Goal: Task Accomplishment & Management: Manage account settings

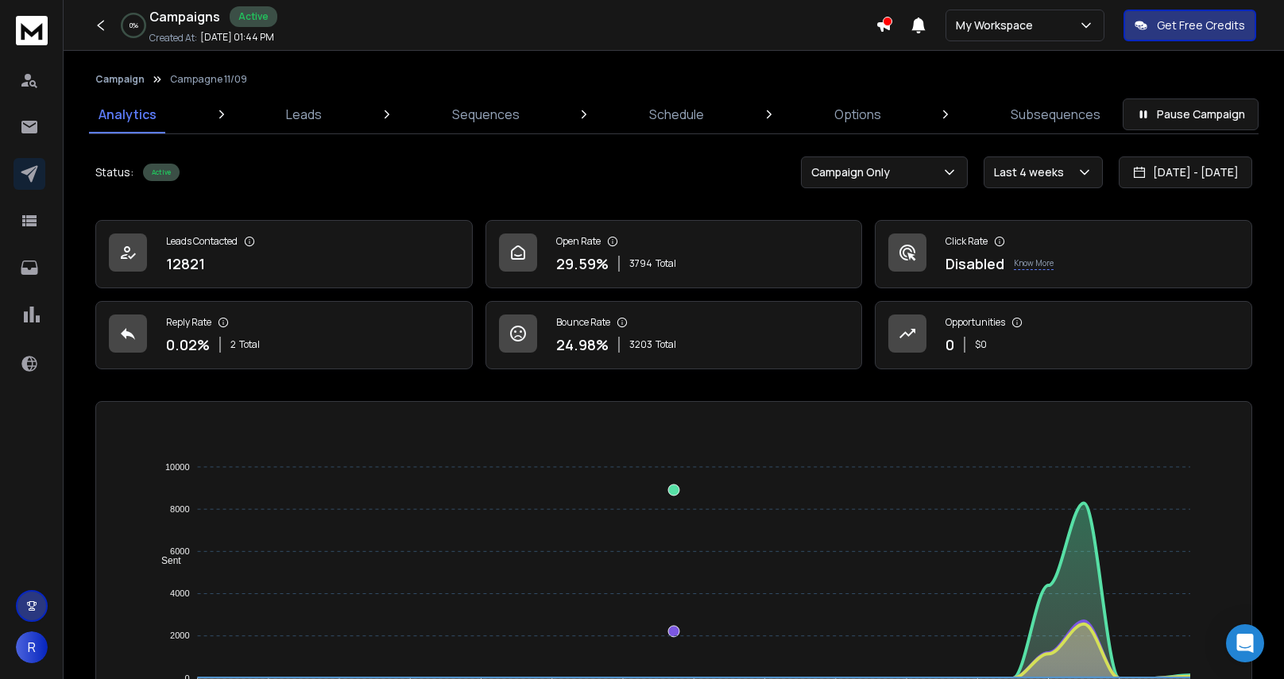
scroll to position [313, 0]
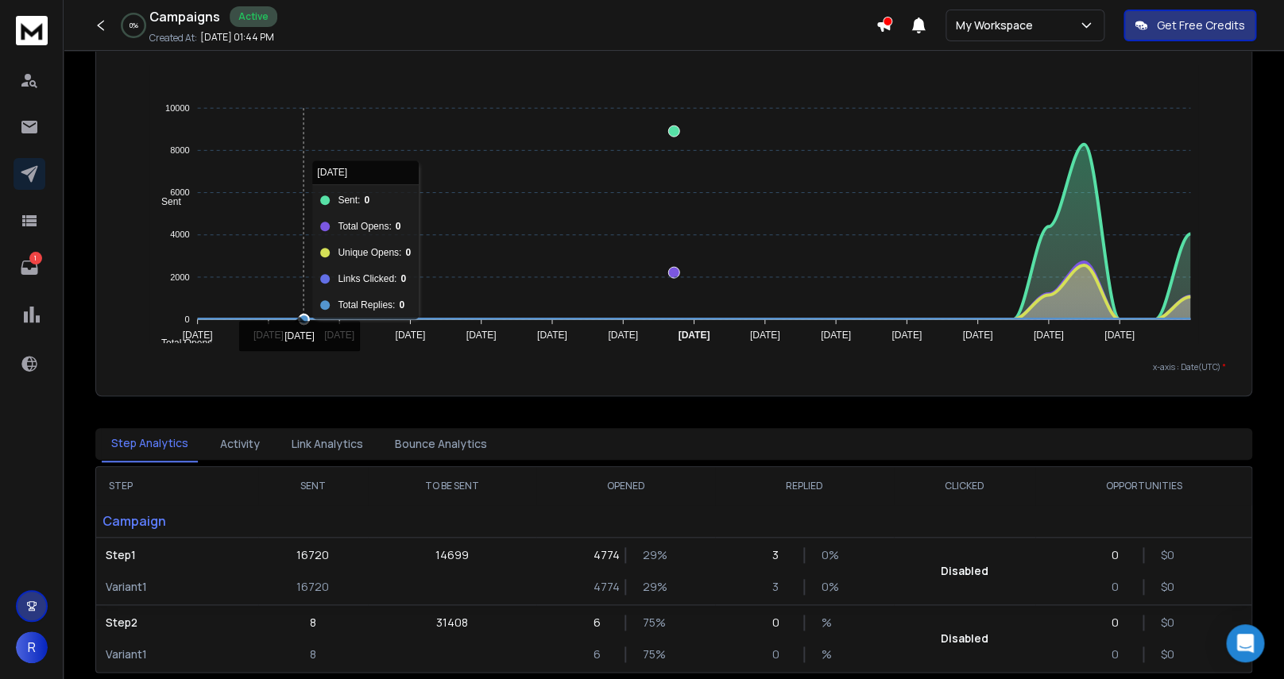
scroll to position [350, 0]
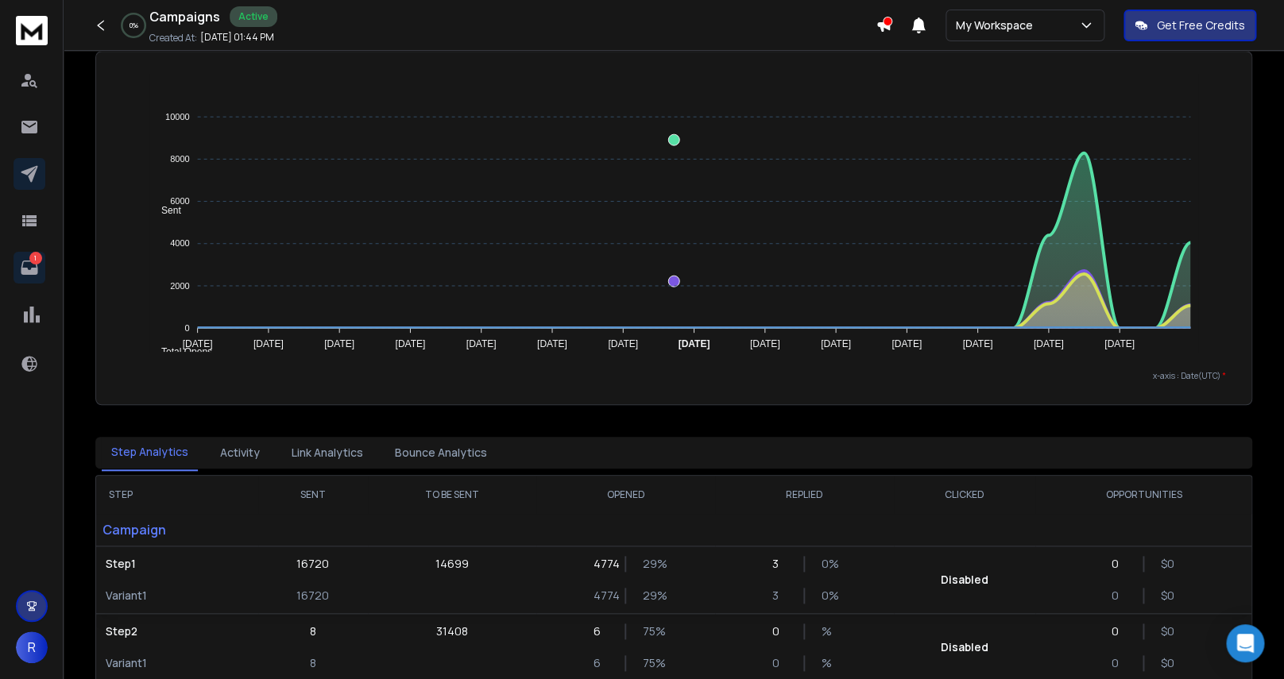
click at [25, 267] on icon at bounding box center [29, 267] width 19 height 19
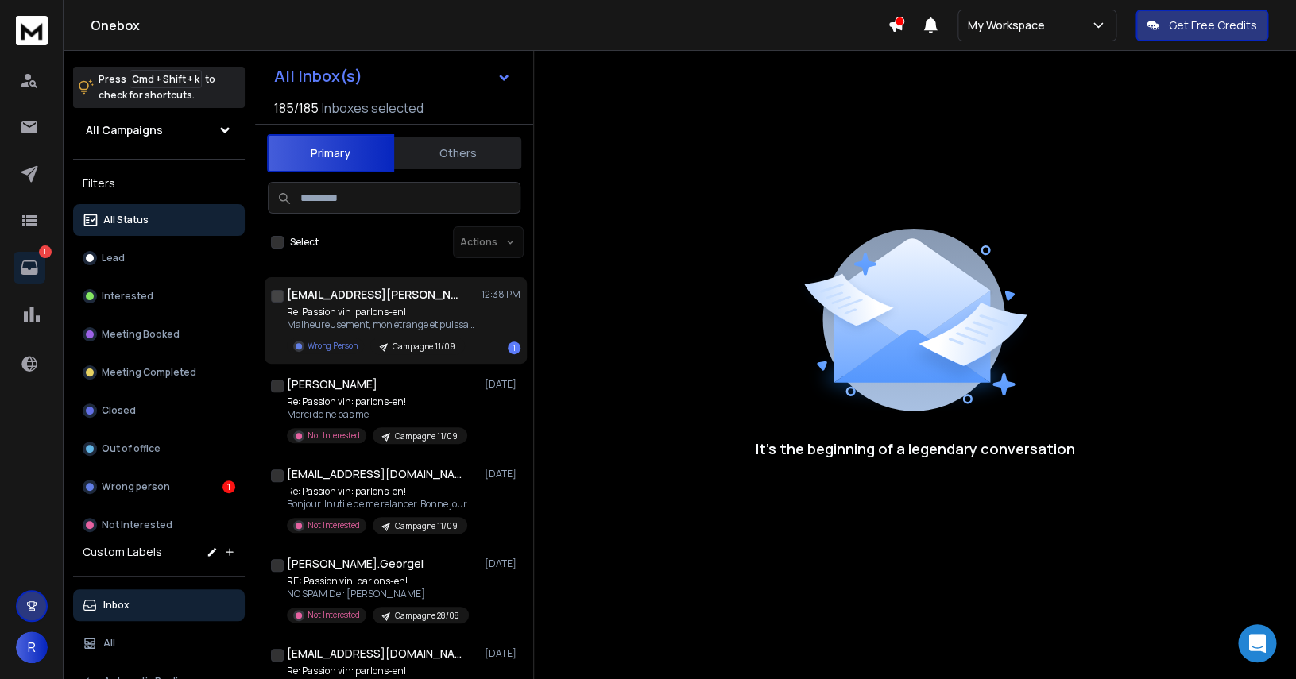
click at [425, 319] on p "Malheureusement, mon étrange et puissant" at bounding box center [382, 325] width 191 height 13
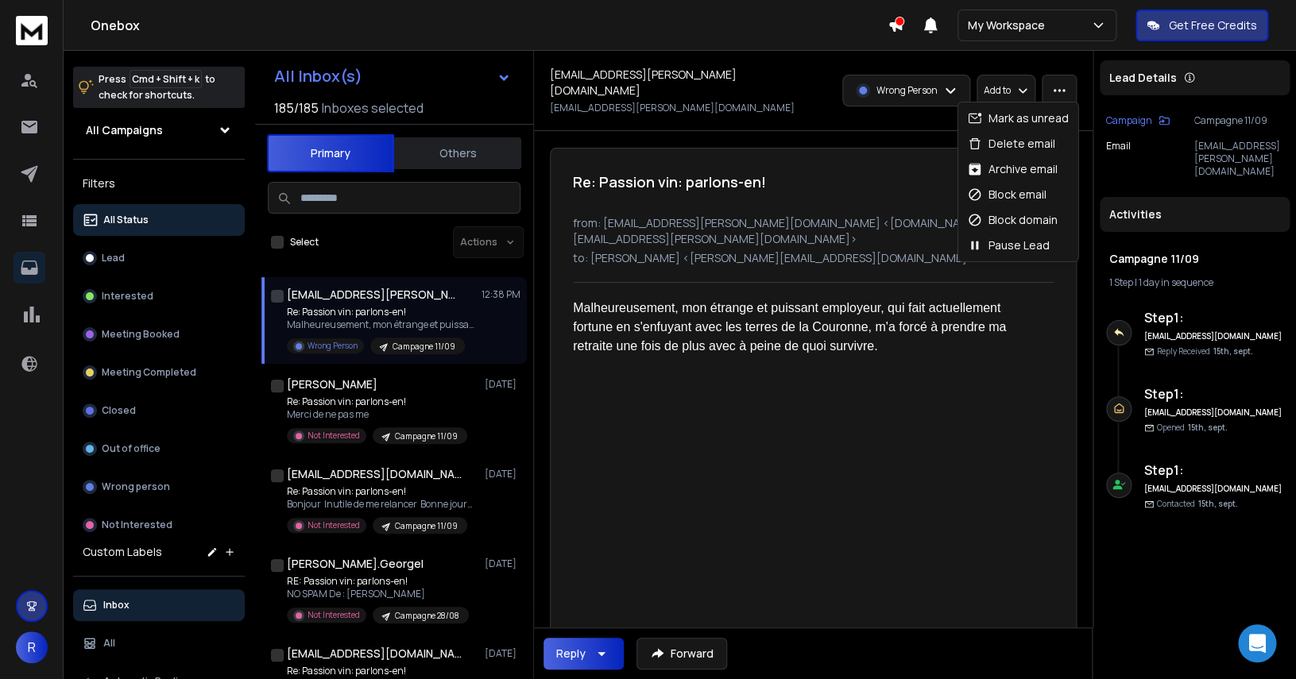
click at [1058, 86] on icon "button" at bounding box center [1059, 90] width 14 height 14
click at [1028, 202] on div "Block email" at bounding box center [1007, 195] width 79 height 16
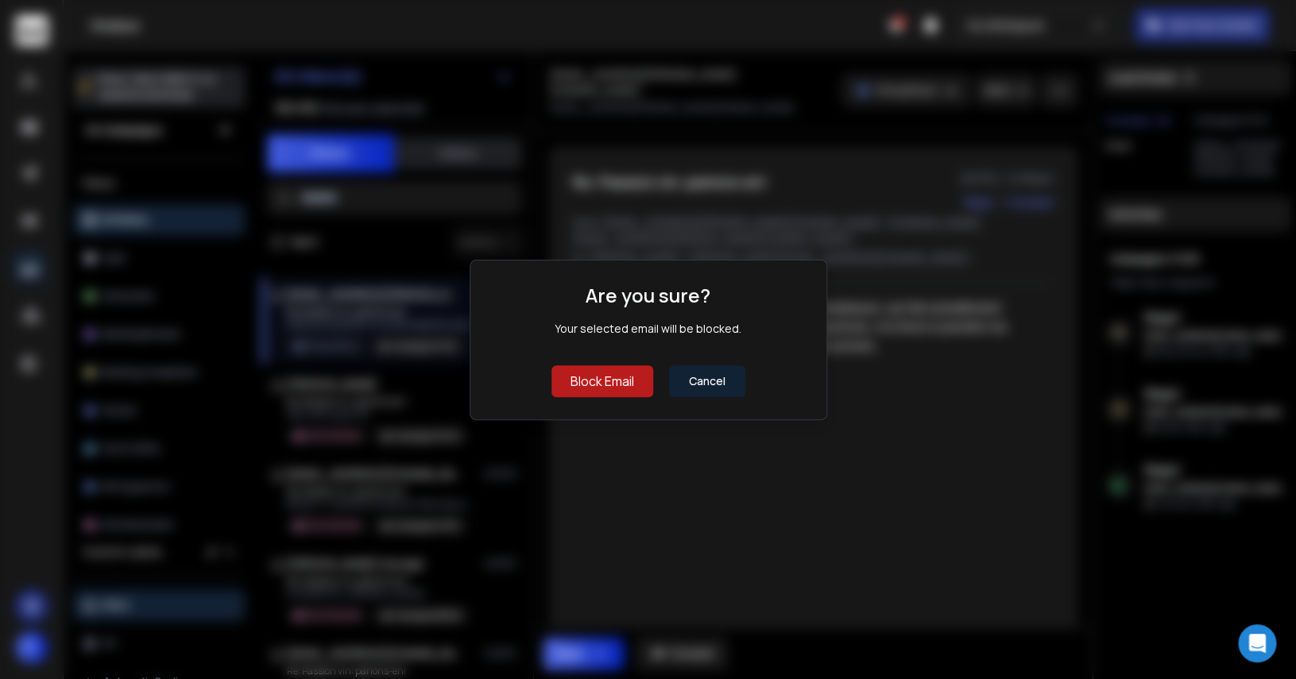
click at [613, 376] on button "Block Email" at bounding box center [602, 381] width 102 height 32
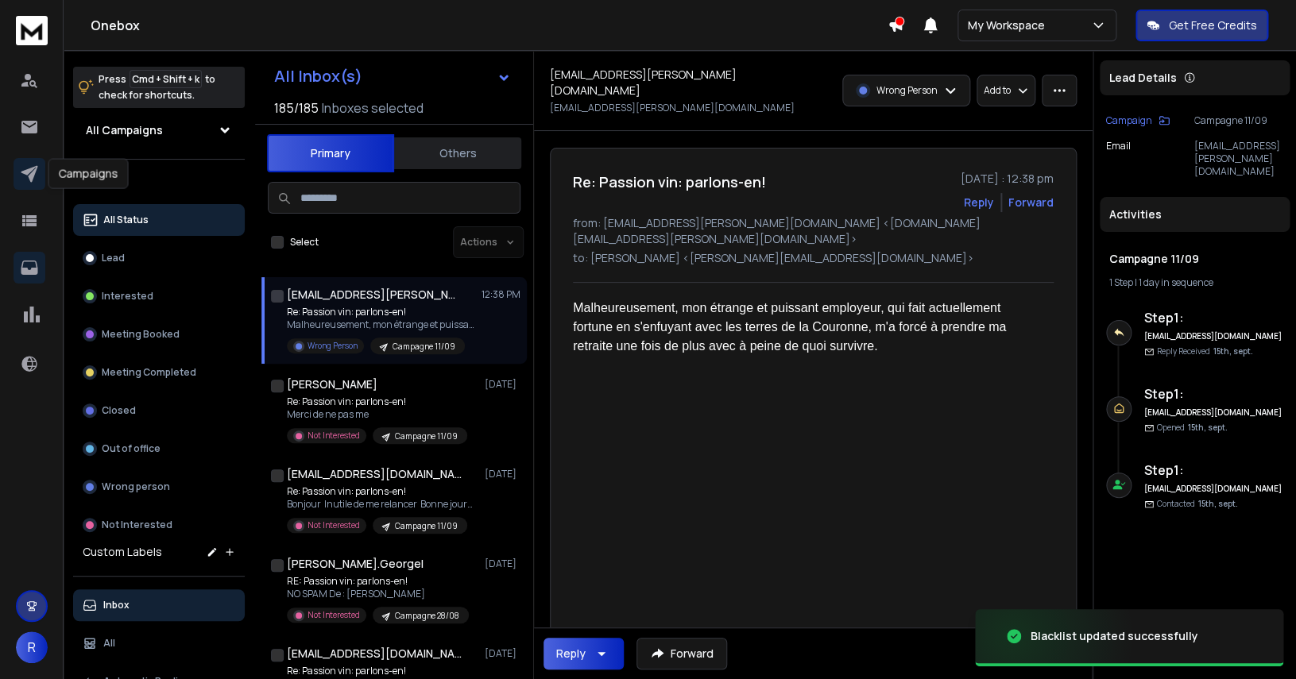
click at [27, 173] on icon at bounding box center [29, 173] width 17 height 17
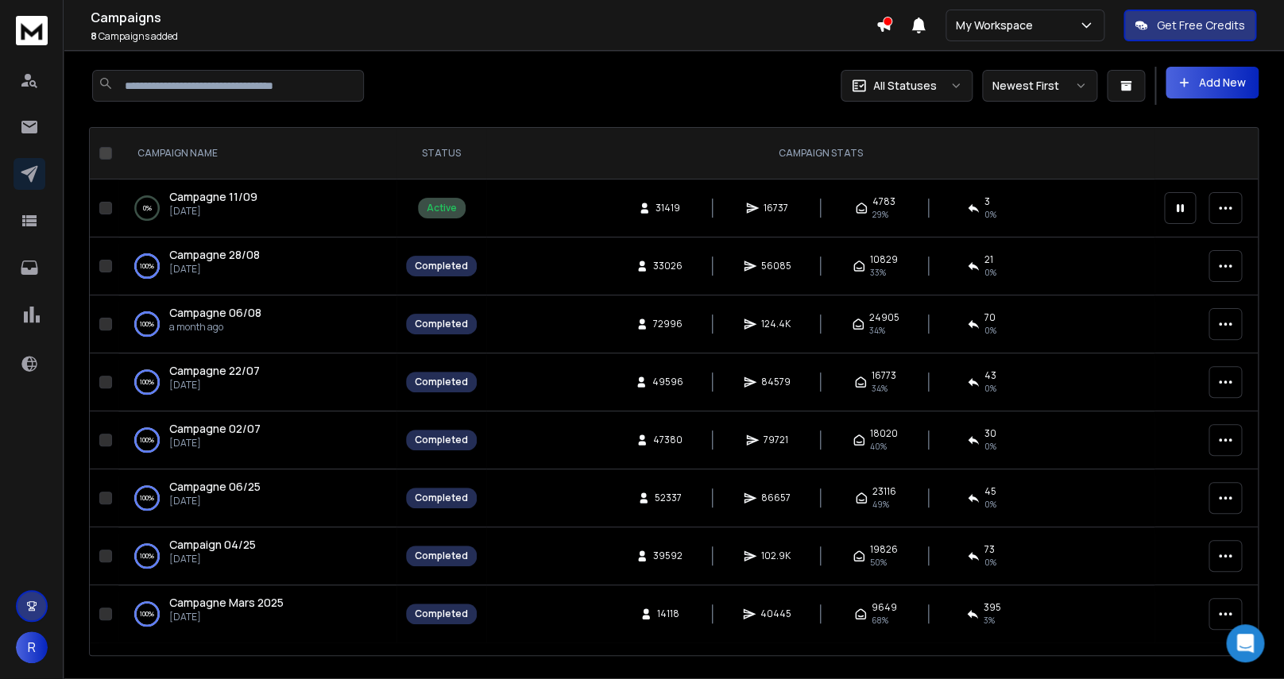
click at [203, 202] on span "Campagne 11/09" at bounding box center [213, 196] width 88 height 15
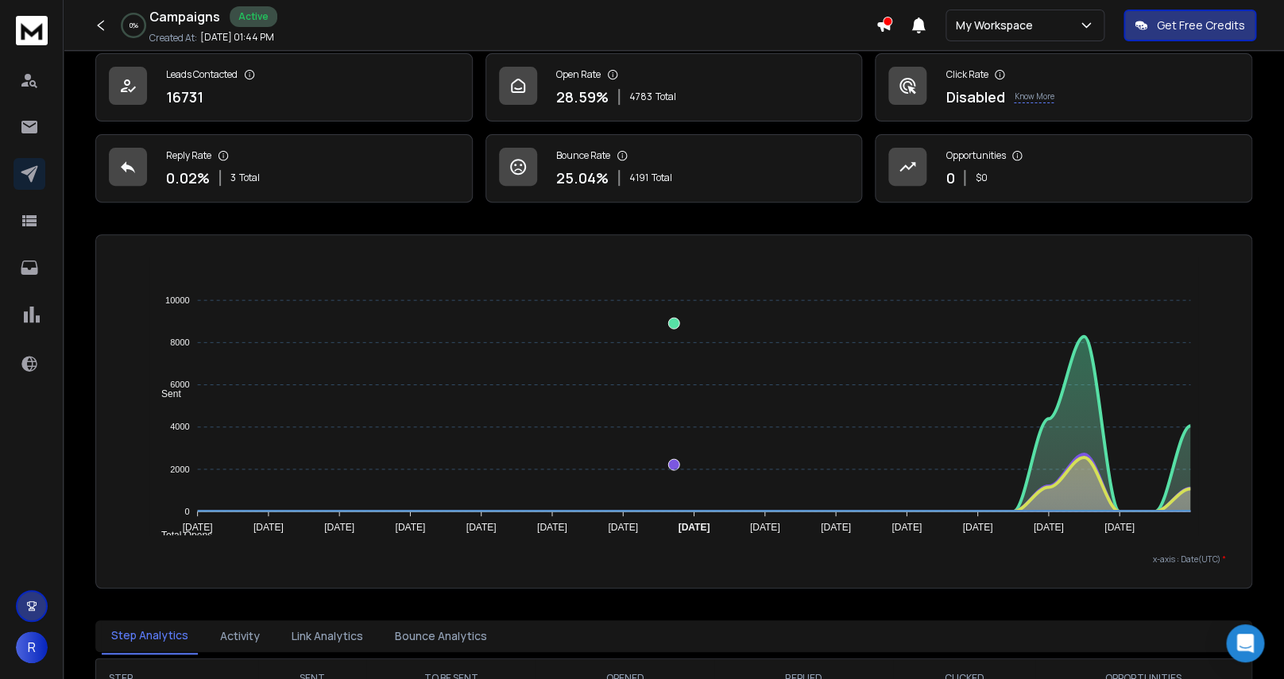
scroll to position [381, 0]
